Goal: Task Accomplishment & Management: Manage account settings

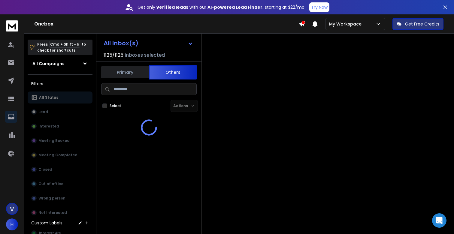
click at [179, 72] on button "Others" at bounding box center [173, 72] width 48 height 14
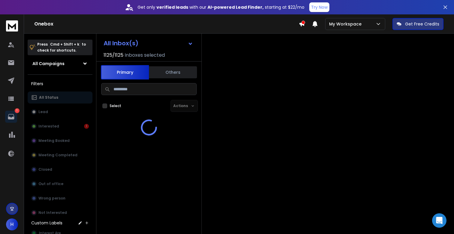
click at [116, 75] on button "Primary" at bounding box center [125, 72] width 48 height 14
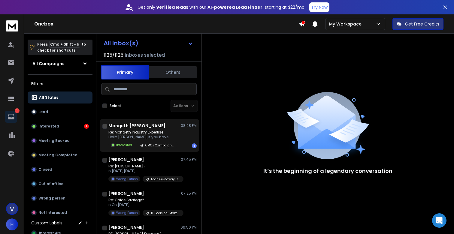
click at [176, 136] on p "Hello Mihai, If you have" at bounding box center [142, 137] width 69 height 5
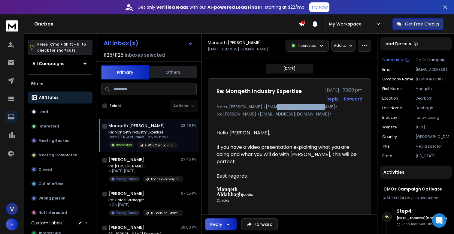
drag, startPoint x: 329, startPoint y: 106, endPoint x: 277, endPoint y: 106, distance: 51.6
click at [277, 106] on p "from: Monqeth Al Dabbagh <Monqeth@rahmaww.org>" at bounding box center [289, 107] width 146 height 6
copy p "Monqeth@rahmaww.org"
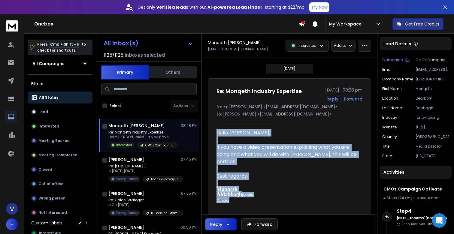
drag, startPoint x: 283, startPoint y: 126, endPoint x: 214, endPoint y: 132, distance: 68.6
copy div "Hello Mihai, If you have a video presentation explaining what you are doing and…"
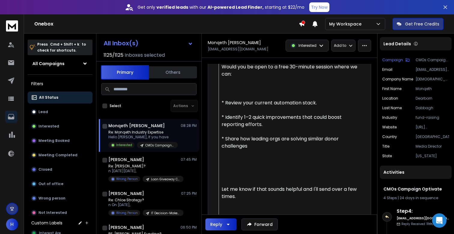
scroll to position [382, 0]
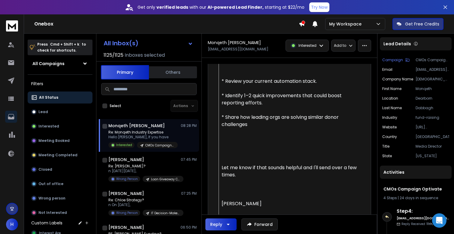
click at [173, 66] on button "Others" at bounding box center [173, 72] width 48 height 13
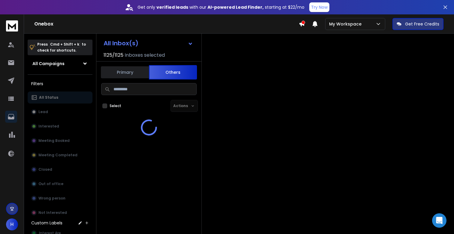
click at [174, 73] on button "Others" at bounding box center [173, 72] width 48 height 14
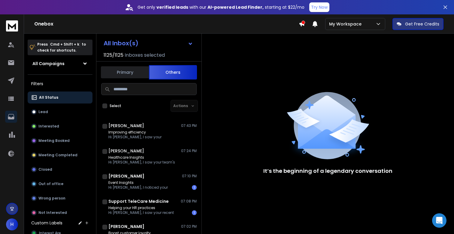
click at [129, 70] on button "Primary" at bounding box center [125, 72] width 48 height 13
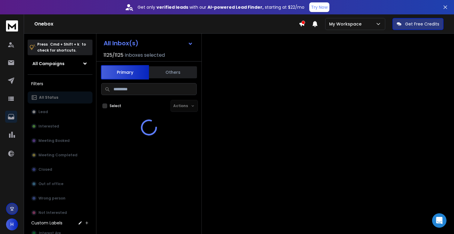
click at [129, 70] on button "Primary" at bounding box center [125, 72] width 48 height 14
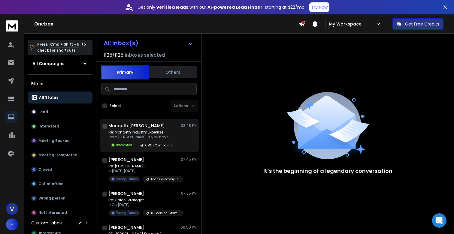
click at [143, 150] on div "Monqeth Al Dabbagh 08:28 PM Re: Monqeth Industry Expertise Hello Mihai, If you …" at bounding box center [149, 135] width 99 height 33
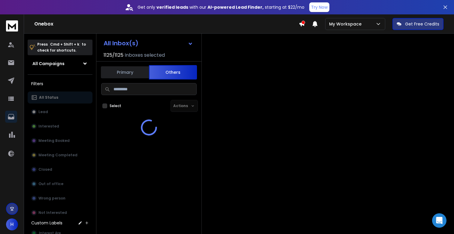
click at [153, 69] on button "Others" at bounding box center [173, 72] width 48 height 14
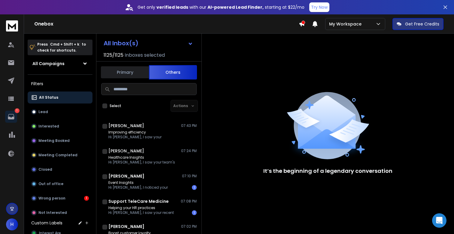
click at [130, 70] on button "Primary" at bounding box center [125, 72] width 48 height 13
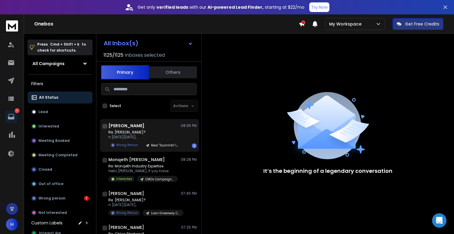
click at [171, 136] on p "n On Sat, Jul 26," at bounding box center [144, 137] width 72 height 5
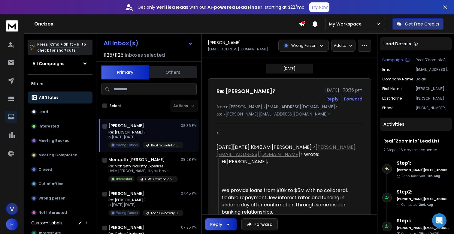
click at [172, 80] on div "Primary Others Select Actions Heather Martinez 08:36 PM Re: Heather Cash? n On …" at bounding box center [148, 178] width 105 height 225
click at [170, 76] on button "Others" at bounding box center [173, 72] width 48 height 13
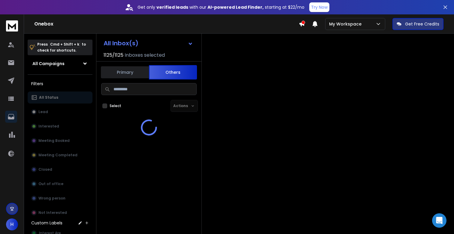
click at [170, 76] on button "Others" at bounding box center [173, 72] width 48 height 14
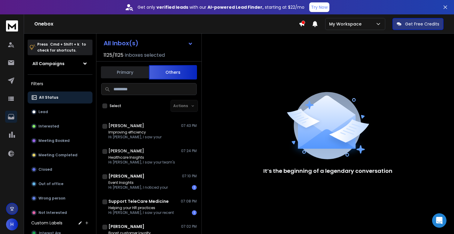
click at [136, 71] on button "Primary" at bounding box center [125, 72] width 48 height 13
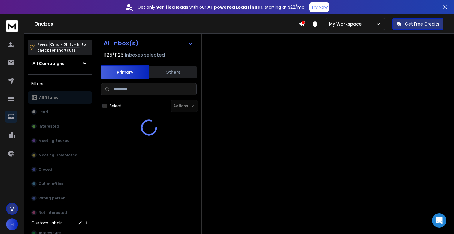
click at [136, 71] on button "Primary" at bounding box center [125, 72] width 48 height 14
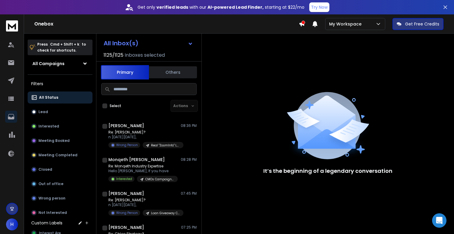
click at [203, 62] on div "It’s the beginning of a legendary conversation" at bounding box center [328, 133] width 252 height 199
click at [181, 72] on button "Others" at bounding box center [173, 72] width 48 height 13
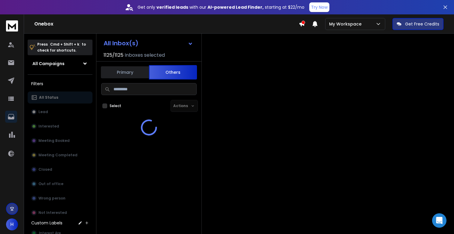
click at [181, 72] on button "Others" at bounding box center [173, 72] width 48 height 14
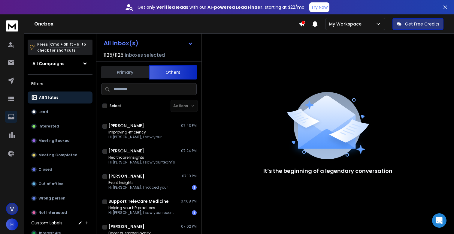
click at [140, 76] on button "Primary" at bounding box center [125, 72] width 48 height 13
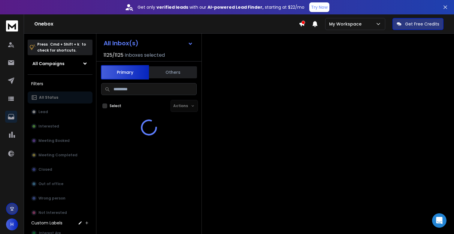
click at [140, 76] on button "Primary" at bounding box center [125, 72] width 48 height 14
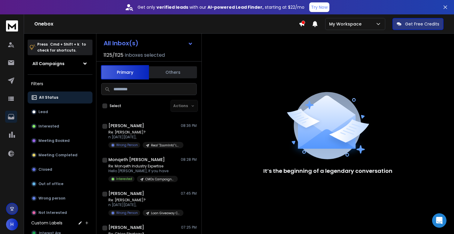
click at [152, 86] on input at bounding box center [148, 89] width 95 height 12
click at [158, 73] on button "Others" at bounding box center [173, 72] width 48 height 13
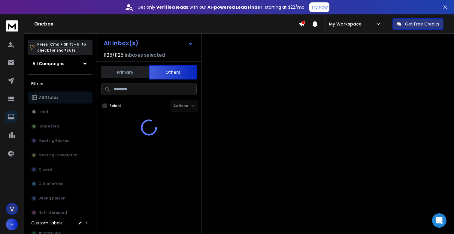
click at [158, 73] on button "Others" at bounding box center [173, 72] width 48 height 14
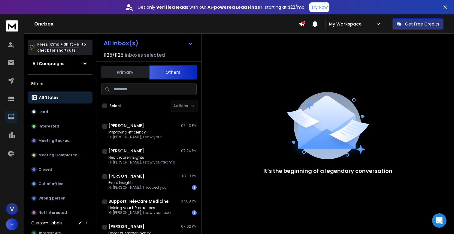
click at [129, 75] on button "Primary" at bounding box center [125, 72] width 48 height 13
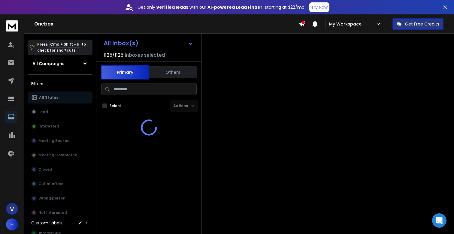
click at [129, 75] on button "Primary" at bounding box center [125, 72] width 48 height 14
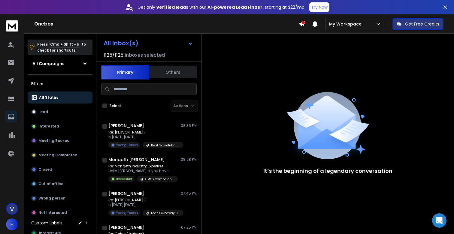
drag, startPoint x: 163, startPoint y: 103, endPoint x: 160, endPoint y: 81, distance: 22.1
click at [162, 100] on div "Select Actions" at bounding box center [148, 105] width 105 height 14
click at [159, 76] on button "Others" at bounding box center [173, 72] width 48 height 13
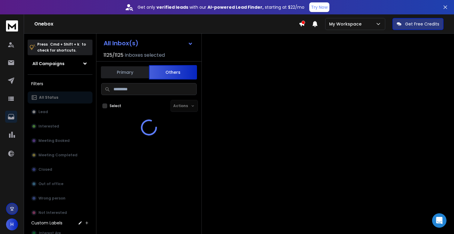
click at [163, 59] on h3 "Inboxes selected" at bounding box center [145, 55] width 40 height 7
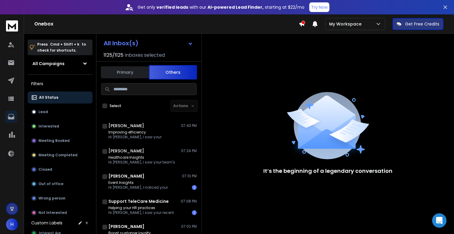
click at [132, 68] on button "Primary" at bounding box center [125, 72] width 48 height 13
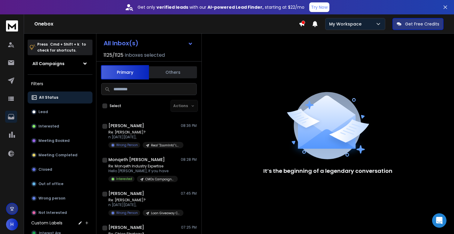
click at [373, 26] on div "My Workspace" at bounding box center [355, 24] width 52 height 6
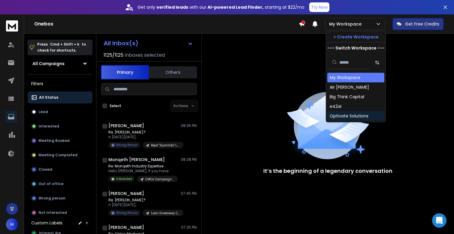
click at [361, 112] on div "Optivate Solutions" at bounding box center [355, 116] width 57 height 10
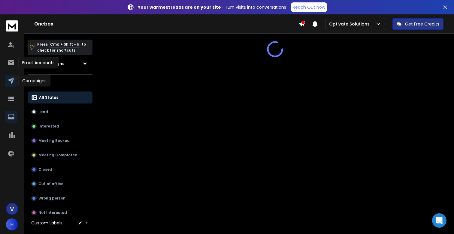
click at [13, 77] on icon at bounding box center [11, 80] width 7 height 7
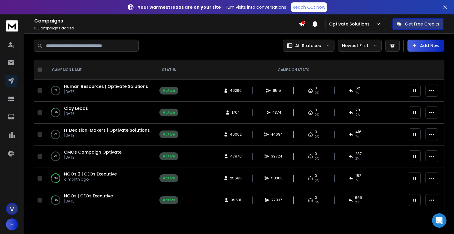
click at [429, 89] on icon "button" at bounding box center [431, 91] width 6 height 6
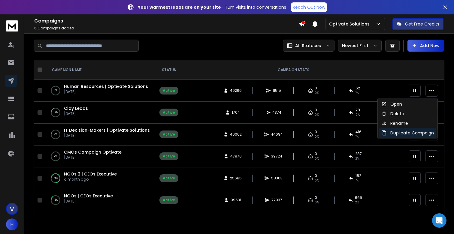
click at [403, 136] on div "Duplicate Campaign" at bounding box center [407, 133] width 53 height 6
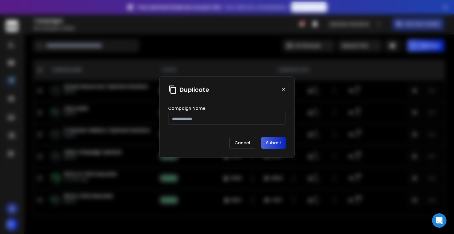
click at [217, 121] on input "text" at bounding box center [227, 119] width 118 height 12
type input "*"
type input "**********"
click at [261, 137] on button "Submit" at bounding box center [273, 143] width 25 height 12
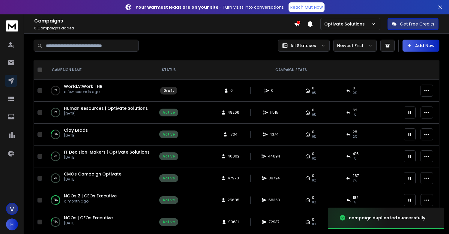
click at [88, 86] on span "WorldAtWork | HR" at bounding box center [83, 86] width 39 height 6
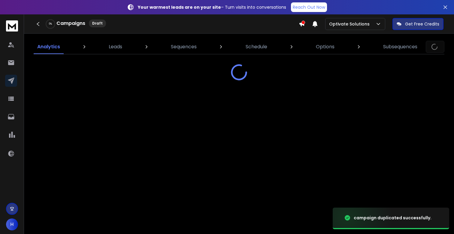
click at [126, 49] on div "Analytics Leads Sequences Schedule Options Subsequences" at bounding box center [227, 47] width 387 height 14
click at [118, 49] on p "Leads" at bounding box center [116, 46] width 14 height 7
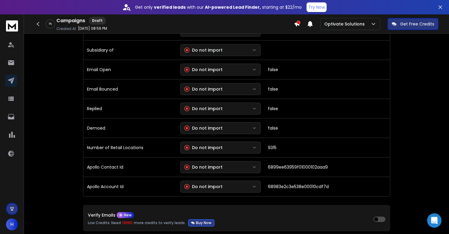
scroll to position [919, 0]
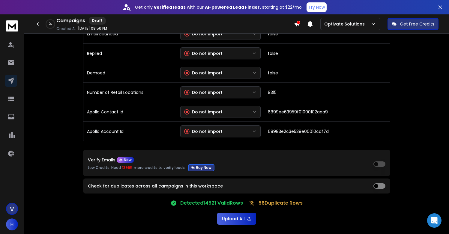
click at [242, 217] on button "Upload All" at bounding box center [236, 219] width 39 height 12
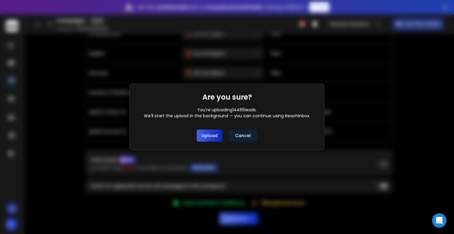
click at [214, 131] on button "Upload" at bounding box center [210, 136] width 26 height 12
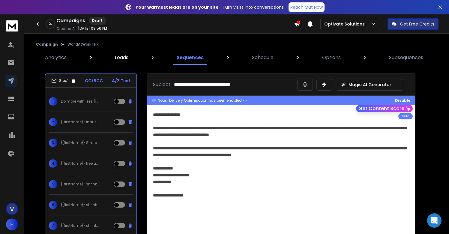
click at [115, 56] on p "Leads" at bounding box center [122, 57] width 14 height 7
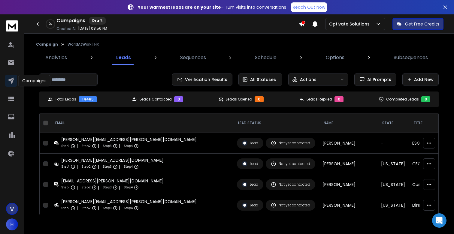
click at [10, 81] on icon at bounding box center [11, 80] width 7 height 7
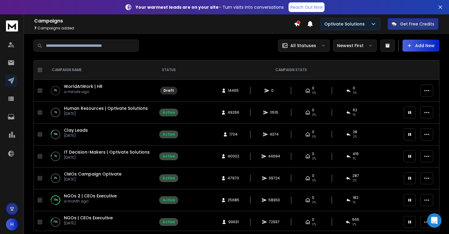
click at [347, 27] on button "Optivate Solutions" at bounding box center [350, 24] width 60 height 12
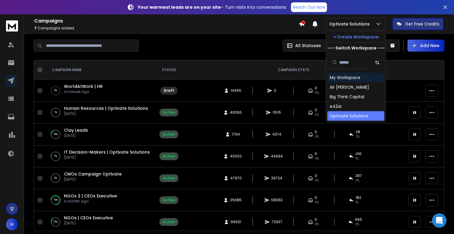
click at [349, 79] on div "My Workspace" at bounding box center [344, 78] width 31 height 6
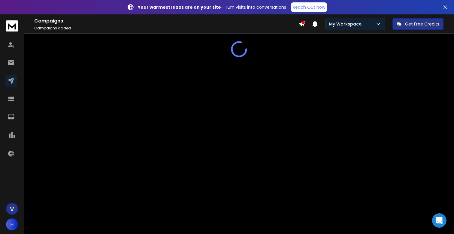
click at [349, 21] on p "My Workspace" at bounding box center [346, 24] width 35 height 6
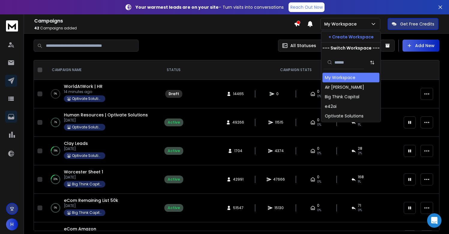
click at [14, 117] on icon at bounding box center [11, 116] width 7 height 7
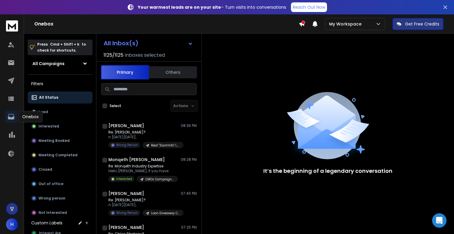
click at [173, 68] on button "Others" at bounding box center [173, 72] width 48 height 13
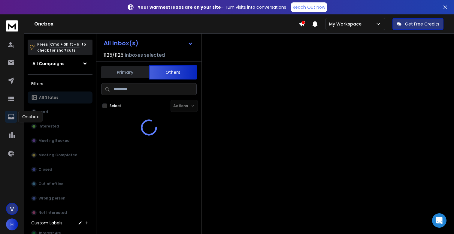
click at [171, 74] on button "Others" at bounding box center [173, 72] width 48 height 14
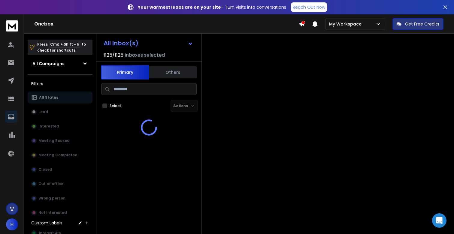
click at [136, 74] on button "Primary" at bounding box center [125, 72] width 48 height 14
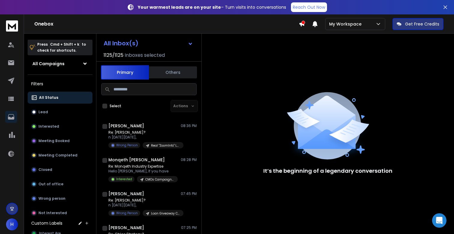
click at [172, 77] on button "Others" at bounding box center [173, 72] width 48 height 13
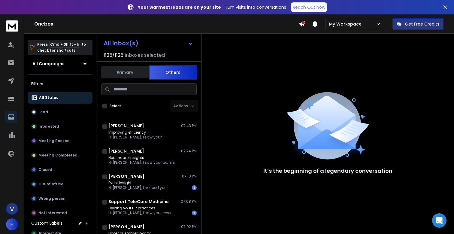
click at [135, 74] on button "Primary" at bounding box center [125, 72] width 48 height 13
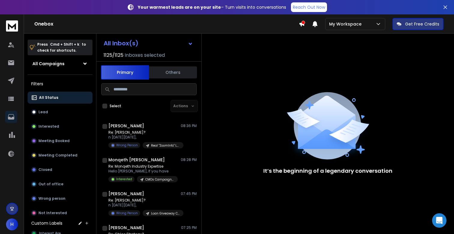
click at [165, 73] on button "Others" at bounding box center [173, 72] width 48 height 13
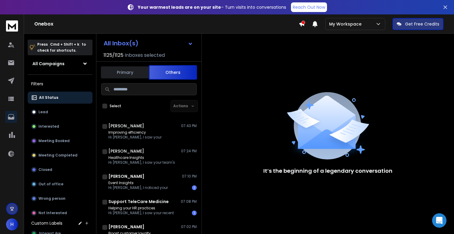
click at [127, 70] on button "Primary" at bounding box center [125, 72] width 48 height 13
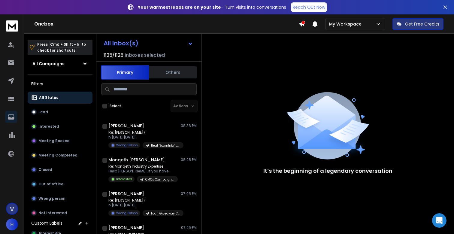
click at [165, 61] on div at bounding box center [148, 61] width 105 height 0
click at [165, 76] on button "Others" at bounding box center [173, 72] width 48 height 13
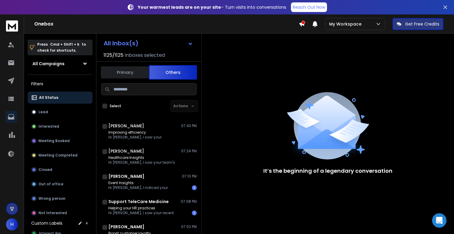
click at [129, 74] on button "Primary" at bounding box center [125, 72] width 48 height 13
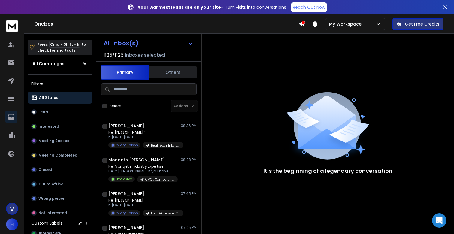
click at [176, 67] on button "Others" at bounding box center [173, 72] width 48 height 13
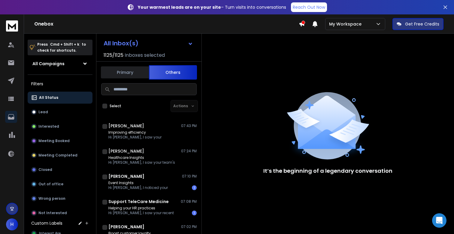
click at [122, 70] on button "Primary" at bounding box center [125, 72] width 48 height 13
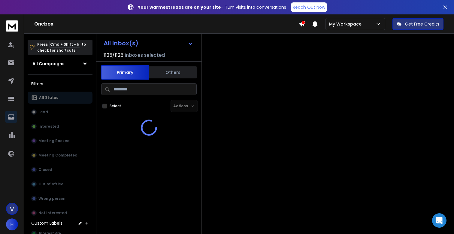
click at [122, 70] on button "Primary" at bounding box center [125, 72] width 48 height 14
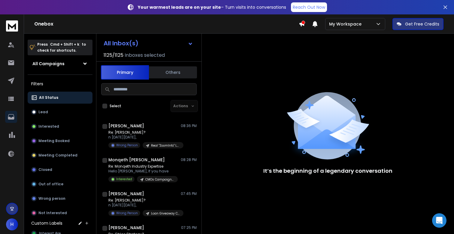
click at [180, 75] on button "Others" at bounding box center [173, 72] width 48 height 13
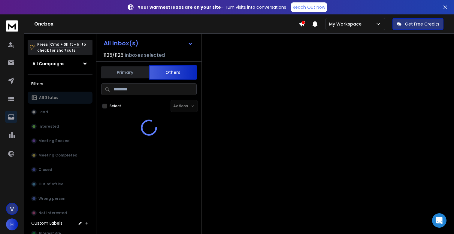
click at [175, 71] on button "Others" at bounding box center [173, 72] width 48 height 14
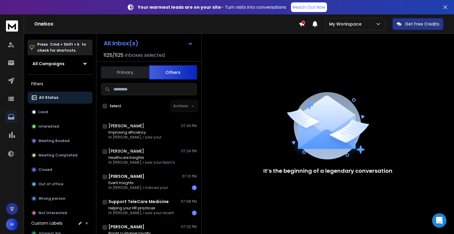
click at [129, 71] on button "Primary" at bounding box center [125, 72] width 48 height 13
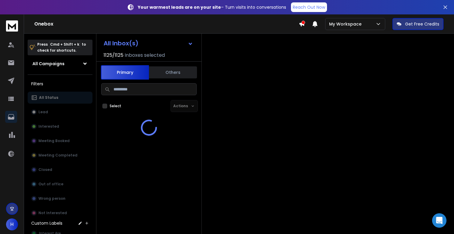
click at [129, 71] on button "Primary" at bounding box center [125, 72] width 48 height 14
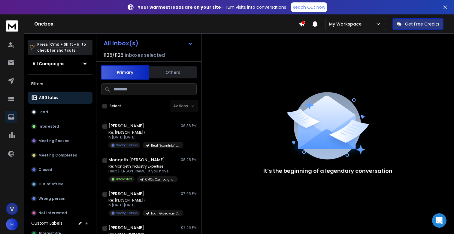
click at [160, 70] on button "Others" at bounding box center [173, 72] width 48 height 13
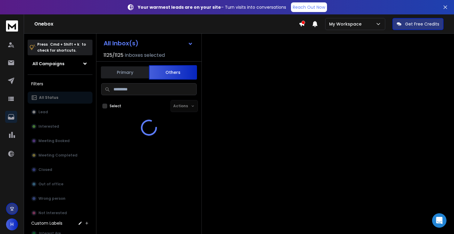
click at [159, 71] on button "Others" at bounding box center [173, 72] width 48 height 14
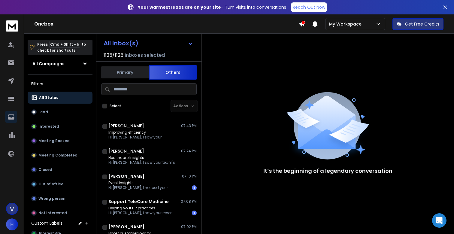
click at [126, 71] on button "Primary" at bounding box center [125, 72] width 48 height 13
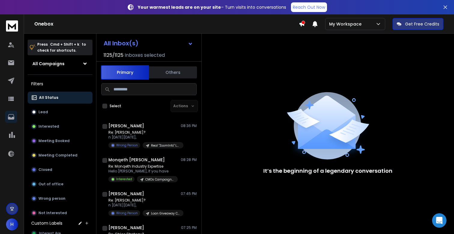
click at [146, 61] on div "All Inbox(s) 1125 / 1125 Inboxes selected Primary Others Select Actions Heather…" at bounding box center [148, 151] width 105 height 234
drag, startPoint x: 146, startPoint y: 61, endPoint x: 172, endPoint y: 70, distance: 28.0
click at [146, 61] on div "All Inbox(s) 1125 / 1125 Inboxes selected Primary Others Select Actions Heather…" at bounding box center [148, 151] width 105 height 234
click at [173, 70] on button "Others" at bounding box center [173, 72] width 48 height 13
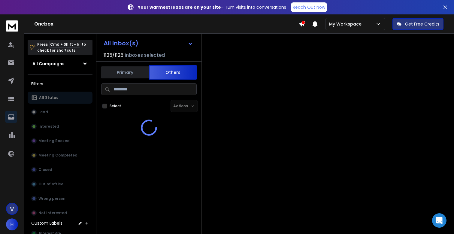
click at [173, 70] on button "Others" at bounding box center [173, 72] width 48 height 14
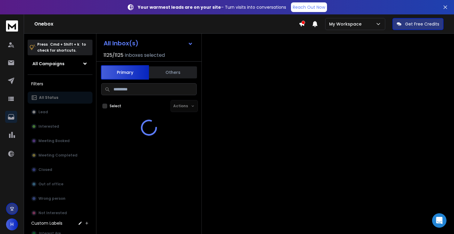
click at [131, 71] on button "Primary" at bounding box center [125, 72] width 48 height 14
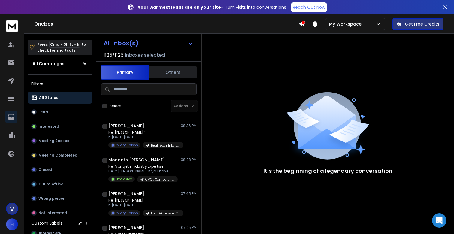
drag, startPoint x: 174, startPoint y: 70, endPoint x: 170, endPoint y: 70, distance: 3.6
click at [174, 71] on button "Others" at bounding box center [173, 72] width 48 height 13
click at [170, 70] on button "Others" at bounding box center [173, 72] width 48 height 13
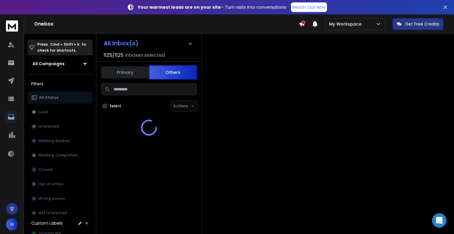
drag, startPoint x: 170, startPoint y: 70, endPoint x: 164, endPoint y: 71, distance: 5.7
click at [170, 71] on button "Others" at bounding box center [173, 72] width 48 height 14
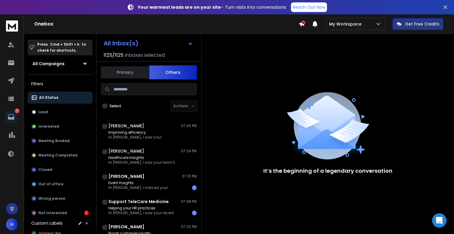
click at [121, 70] on button "Primary" at bounding box center [125, 72] width 48 height 13
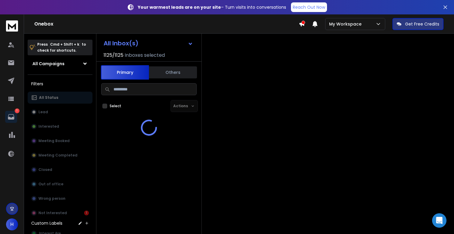
click at [121, 70] on button "Primary" at bounding box center [125, 72] width 48 height 14
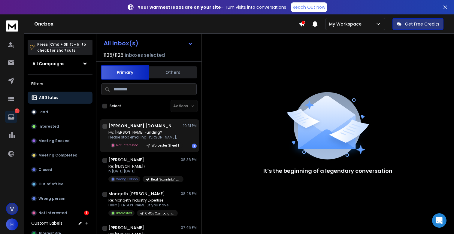
click at [150, 125] on h1 "melinda winnerdestination.com" at bounding box center [141, 126] width 66 height 6
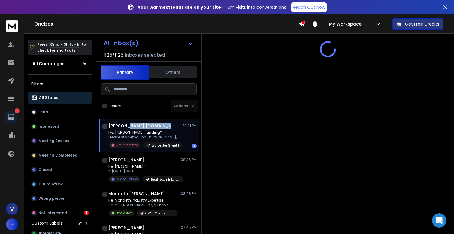
click at [150, 125] on h1 "melinda winnerdestination.com" at bounding box center [141, 126] width 66 height 6
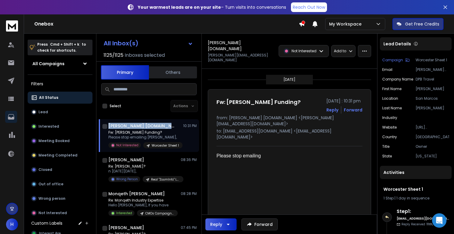
click at [179, 71] on button "Others" at bounding box center [173, 72] width 48 height 13
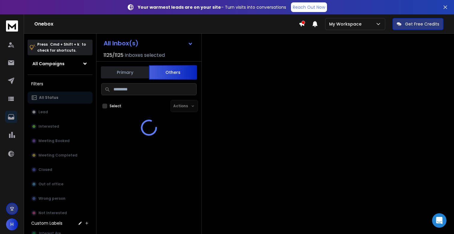
click at [178, 74] on button "Others" at bounding box center [173, 72] width 48 height 14
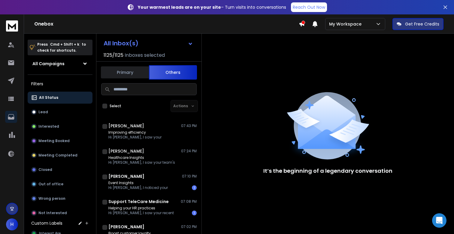
click at [129, 76] on button "Primary" at bounding box center [125, 72] width 48 height 13
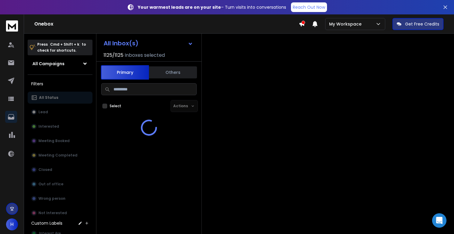
click at [127, 72] on button "Primary" at bounding box center [125, 72] width 48 height 14
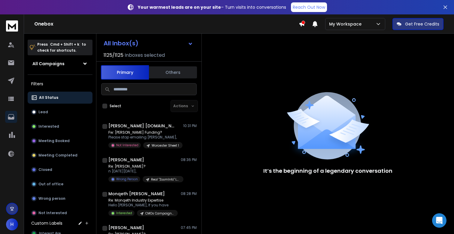
click at [179, 73] on button "Others" at bounding box center [173, 72] width 48 height 13
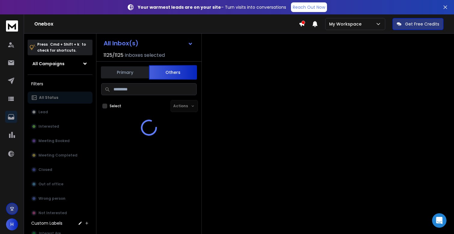
drag, startPoint x: 179, startPoint y: 73, endPoint x: 155, endPoint y: 74, distance: 24.3
click at [179, 73] on button "Others" at bounding box center [173, 72] width 48 height 14
click at [120, 71] on button "Primary" at bounding box center [125, 72] width 48 height 13
click at [174, 75] on button "Others" at bounding box center [173, 72] width 48 height 14
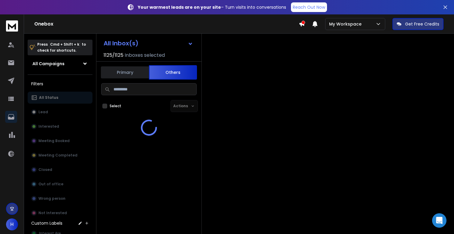
click at [174, 75] on button "Others" at bounding box center [173, 72] width 48 height 14
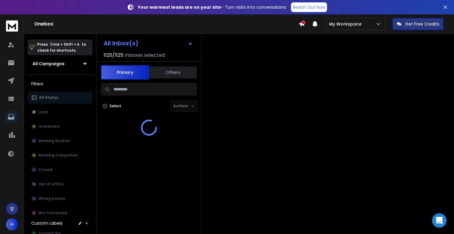
click at [130, 76] on button "Primary" at bounding box center [125, 72] width 48 height 14
click at [128, 74] on button "Primary" at bounding box center [125, 72] width 48 height 14
